Goal: Task Accomplishment & Management: Manage account settings

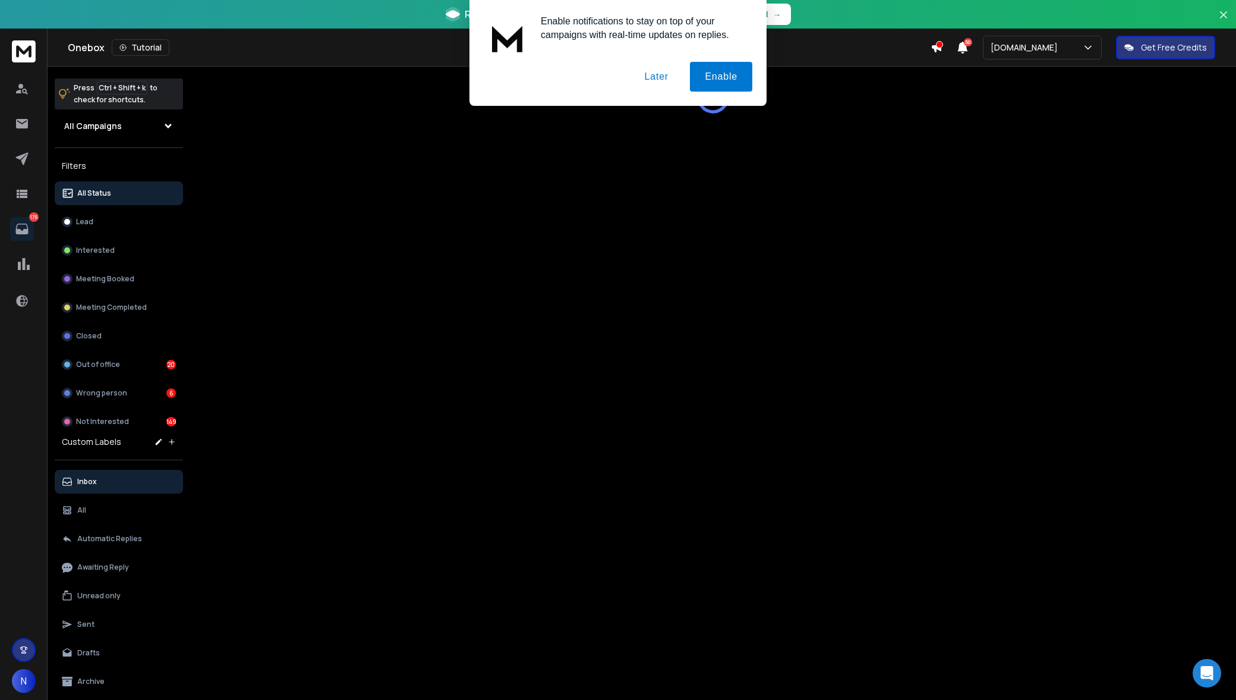
click at [651, 75] on button "Later" at bounding box center [655, 77] width 53 height 30
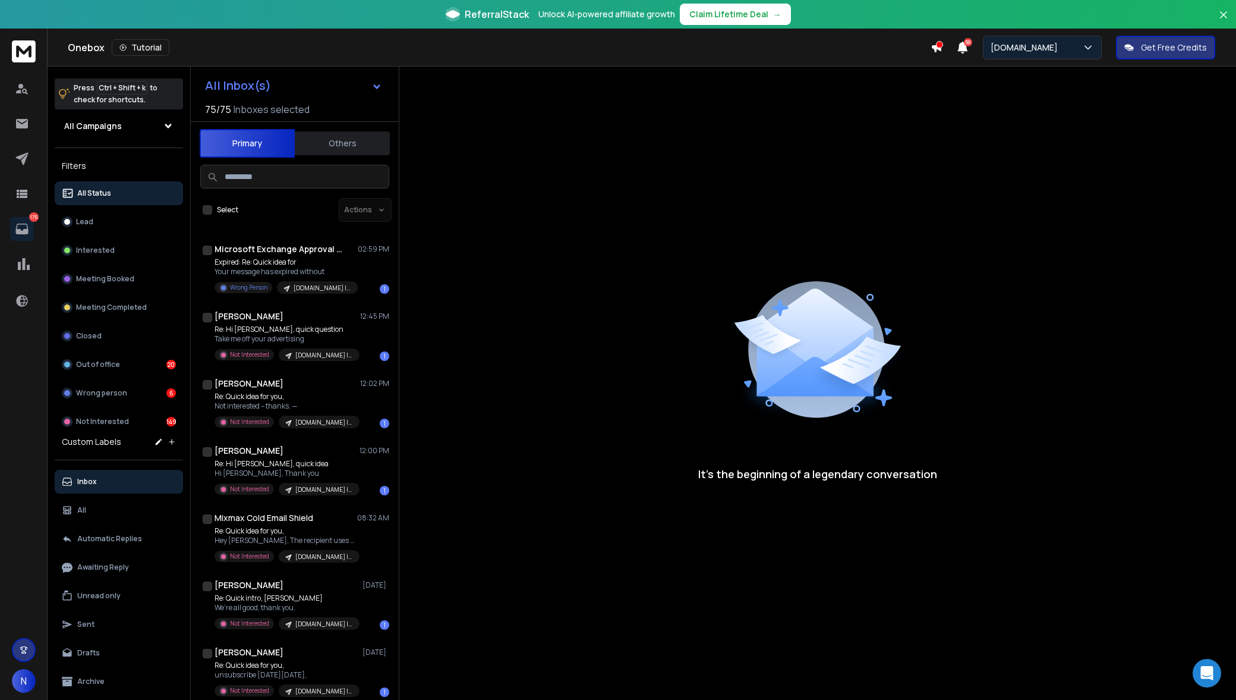
click at [1040, 46] on p "[DOMAIN_NAME]" at bounding box center [1027, 48] width 72 height 12
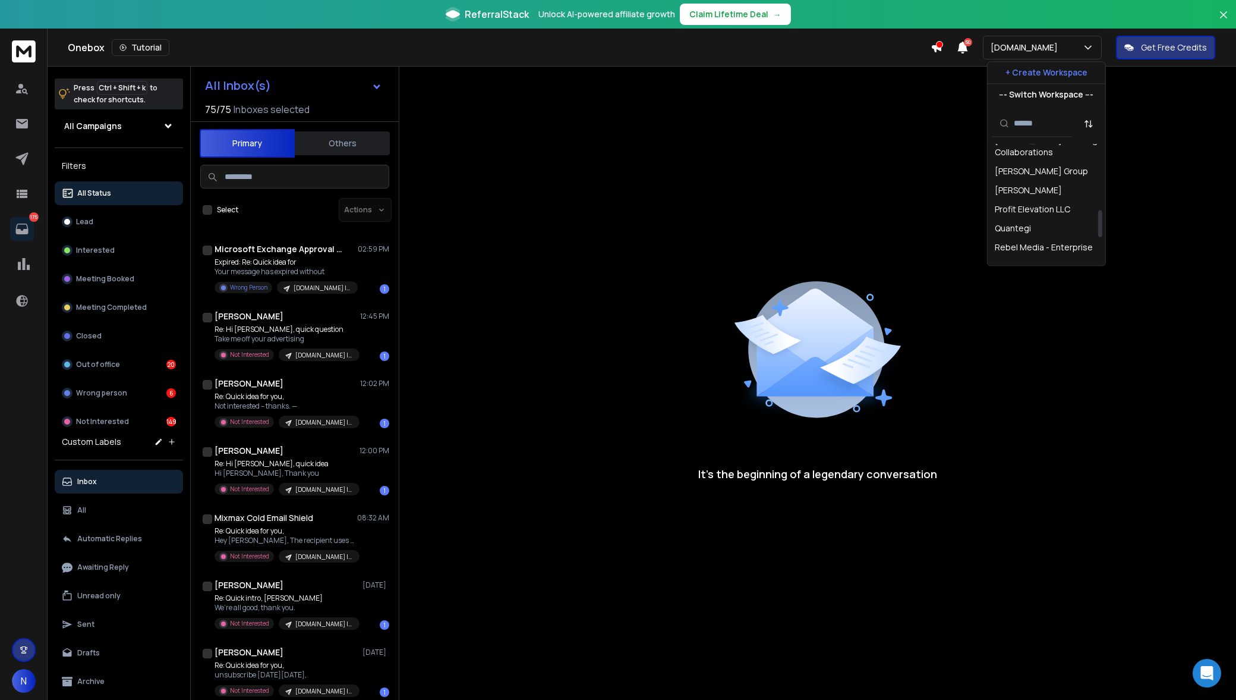
scroll to position [289, 0]
click at [1056, 256] on div "RMA Outbound" at bounding box center [1046, 265] width 113 height 19
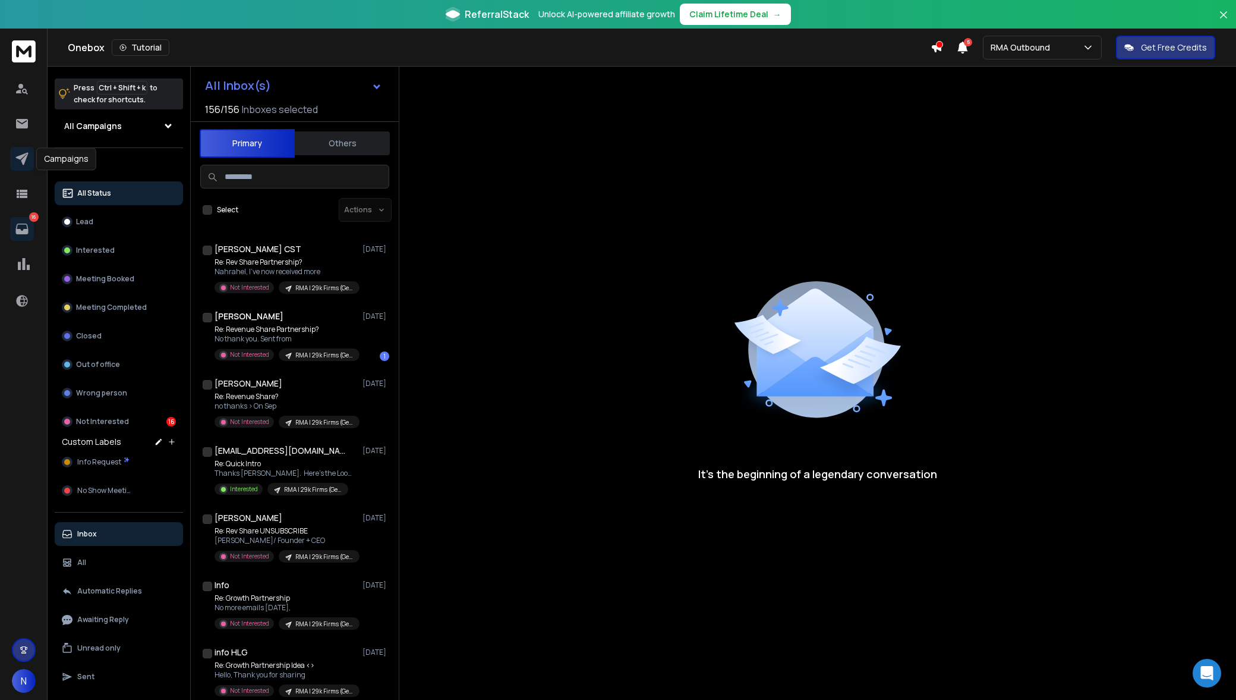
click at [18, 154] on icon at bounding box center [22, 159] width 14 height 14
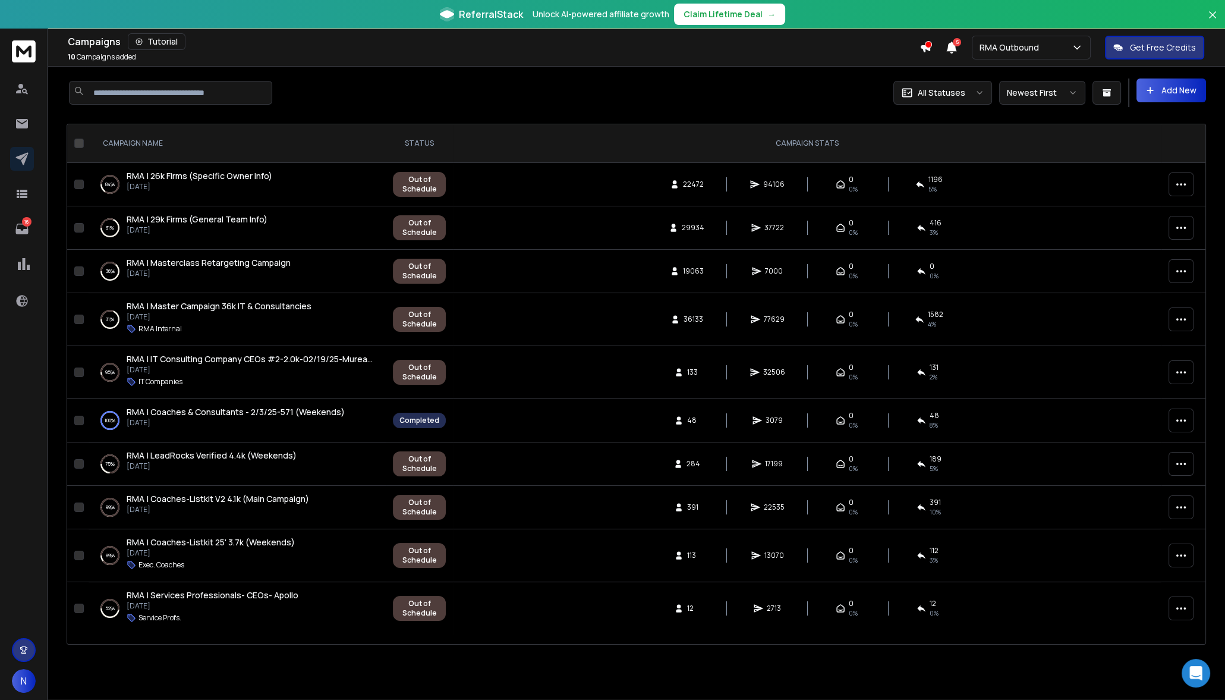
click at [252, 219] on span "RMA | 29k Firms (General Team Info)" at bounding box center [197, 218] width 141 height 11
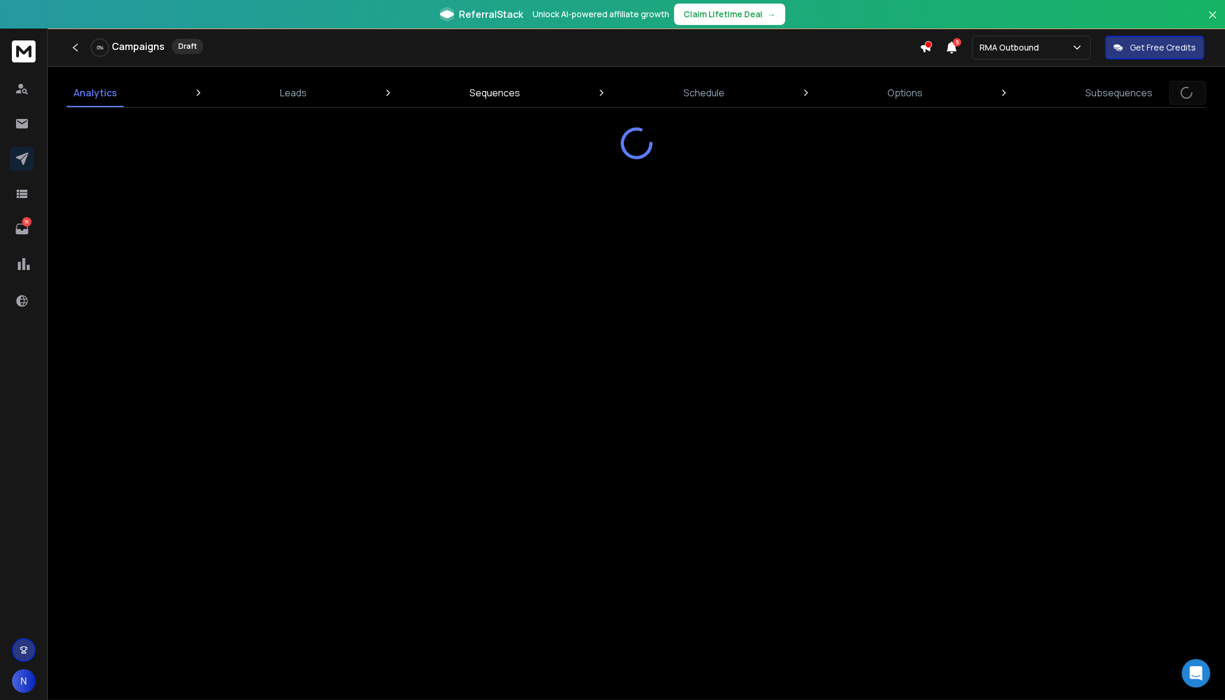
click at [494, 87] on p "Sequences" at bounding box center [495, 93] width 51 height 14
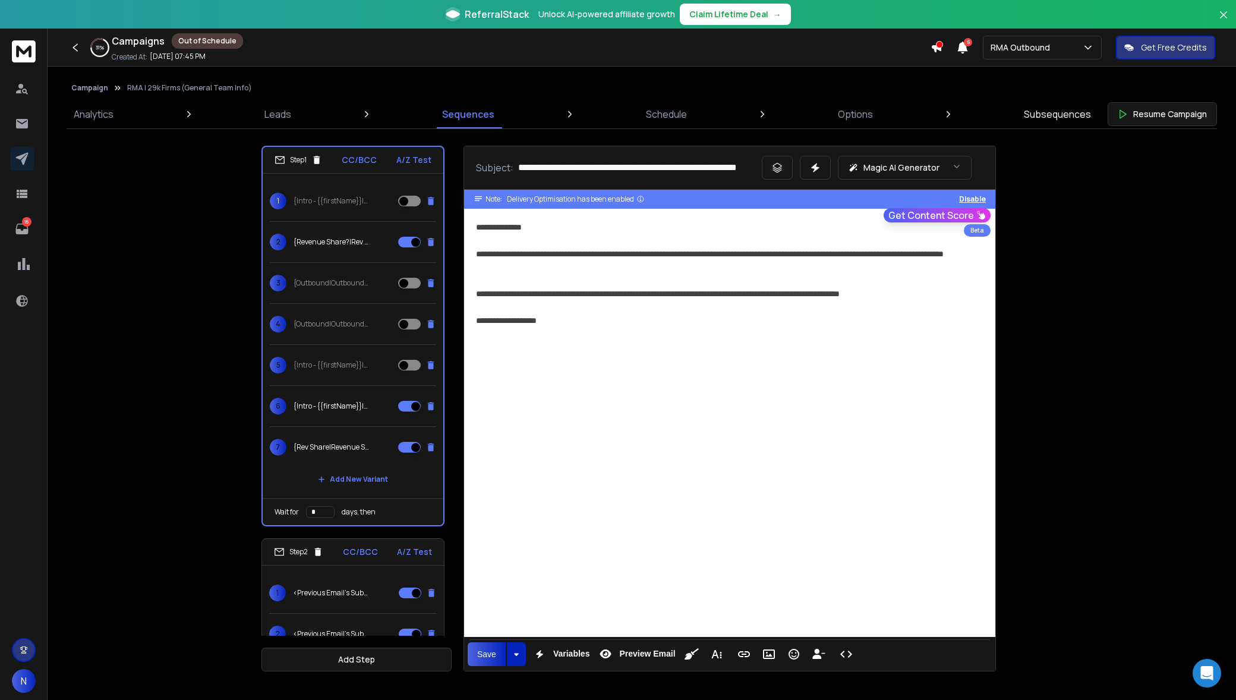
click at [1063, 118] on p "Subsequences" at bounding box center [1057, 114] width 67 height 14
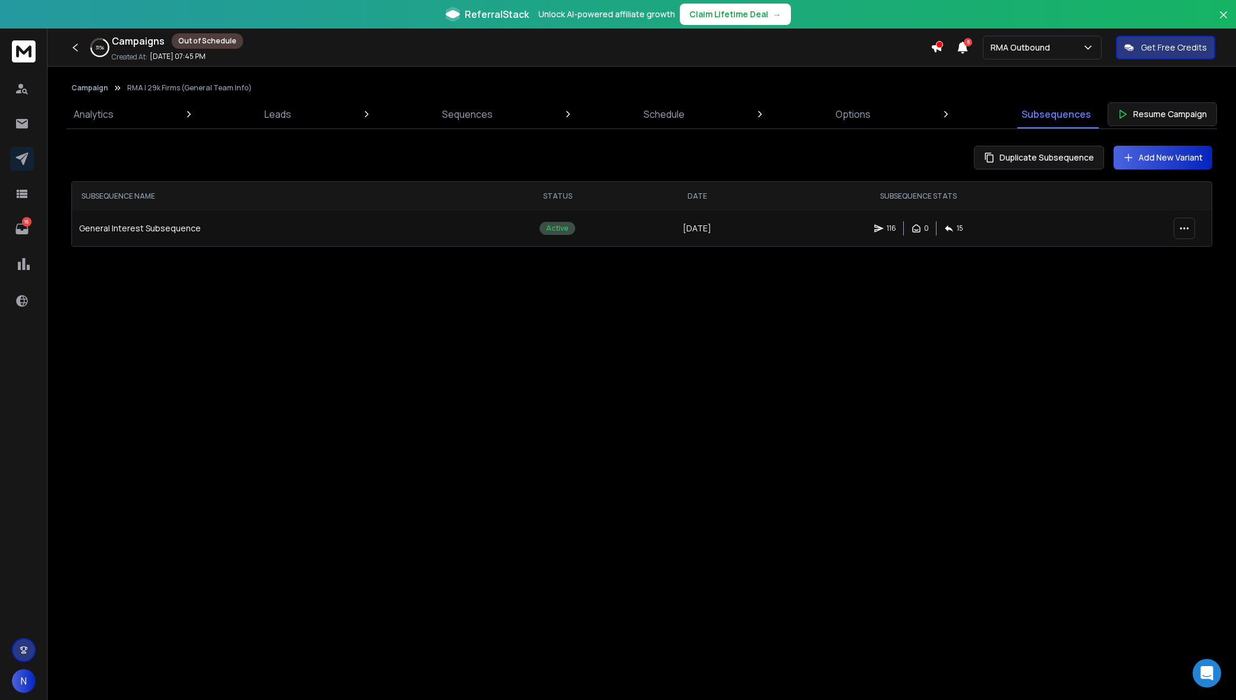
click at [228, 223] on td "General Interest Subsequence" at bounding box center [277, 228] width 411 height 36
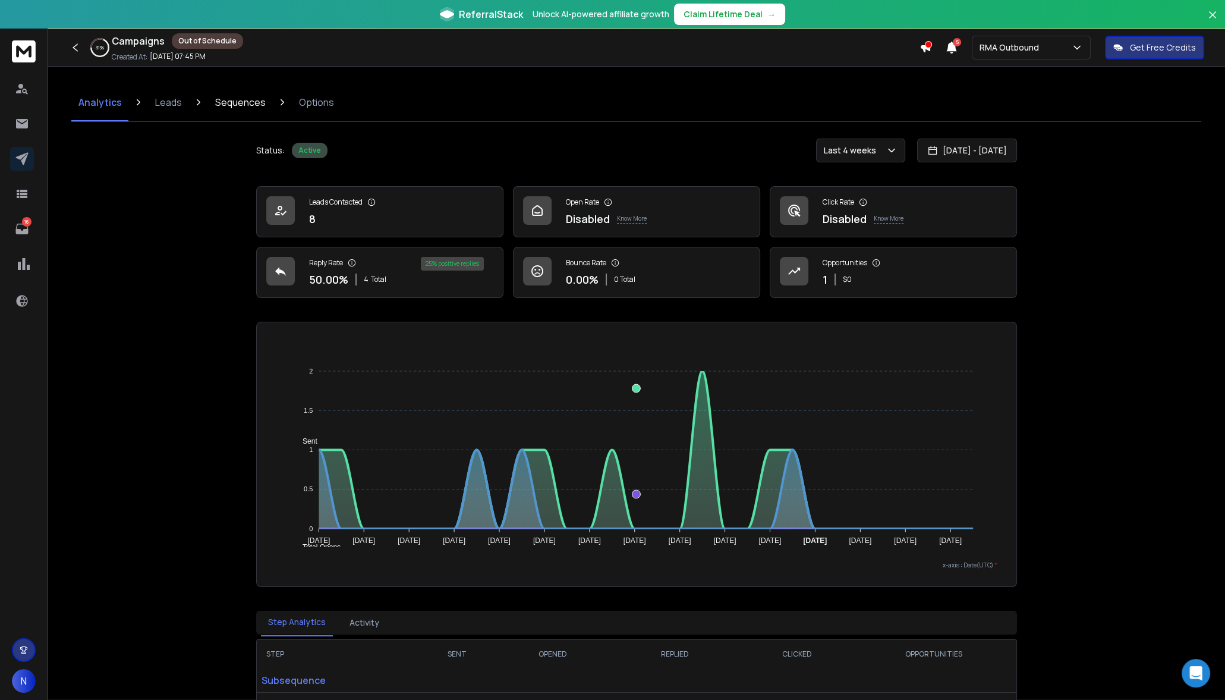
click at [249, 113] on link "Sequences" at bounding box center [240, 102] width 65 height 38
